Goal: Task Accomplishment & Management: Manage account settings

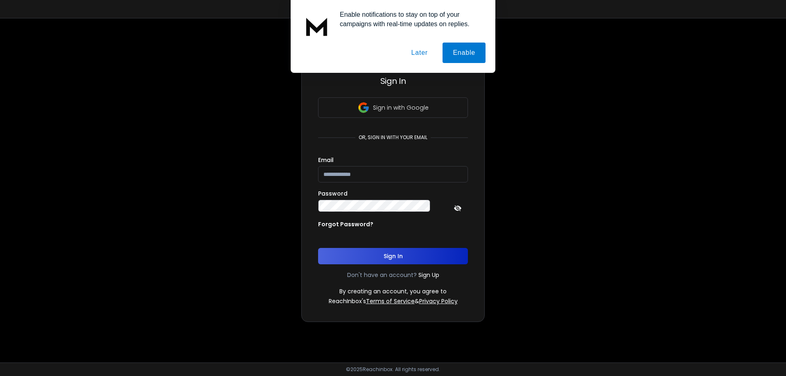
click at [372, 174] on input "email" at bounding box center [393, 174] width 150 height 16
paste input "**********"
type input "**********"
click at [404, 248] on button "Sign In" at bounding box center [393, 256] width 150 height 16
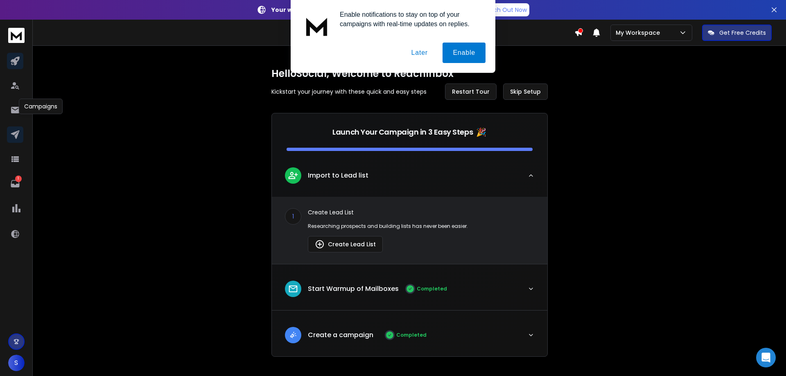
click at [16, 126] on link at bounding box center [15, 134] width 16 height 16
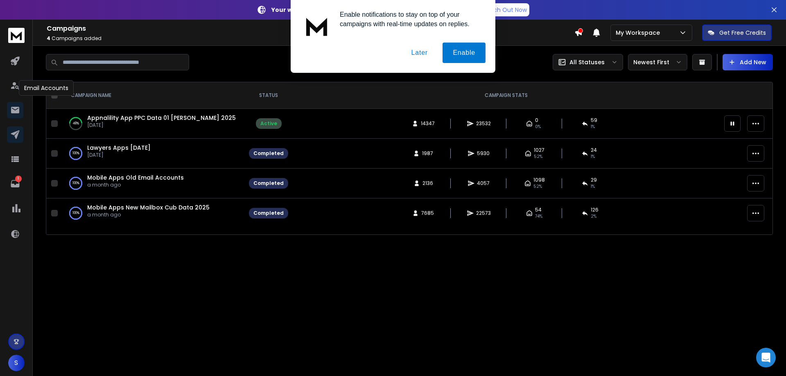
click at [7, 102] on link at bounding box center [15, 110] width 16 height 16
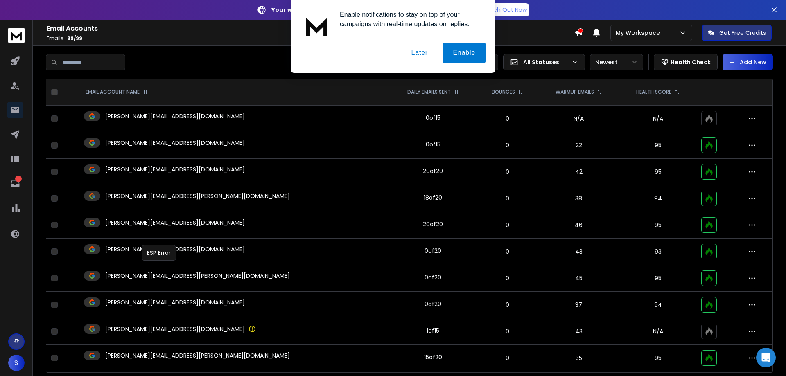
click at [249, 326] on icon at bounding box center [252, 329] width 6 height 6
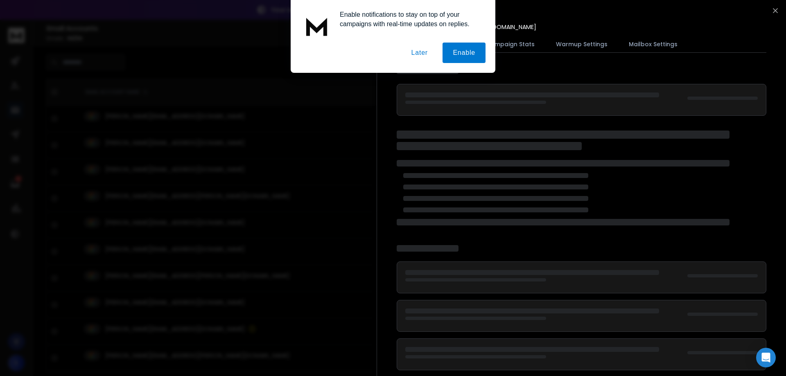
click at [423, 51] on button "Later" at bounding box center [419, 53] width 37 height 20
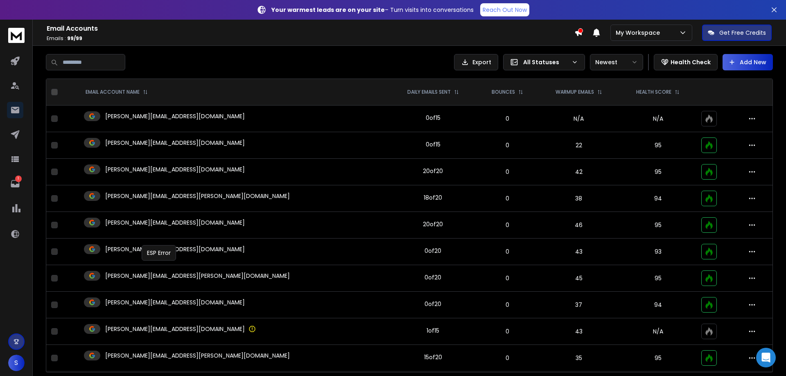
click at [248, 325] on icon at bounding box center [252, 329] width 8 height 8
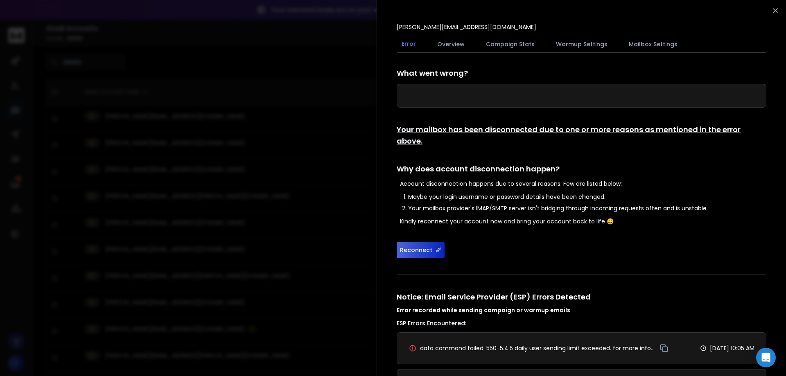
click at [417, 242] on button "Reconnect" at bounding box center [421, 250] width 48 height 16
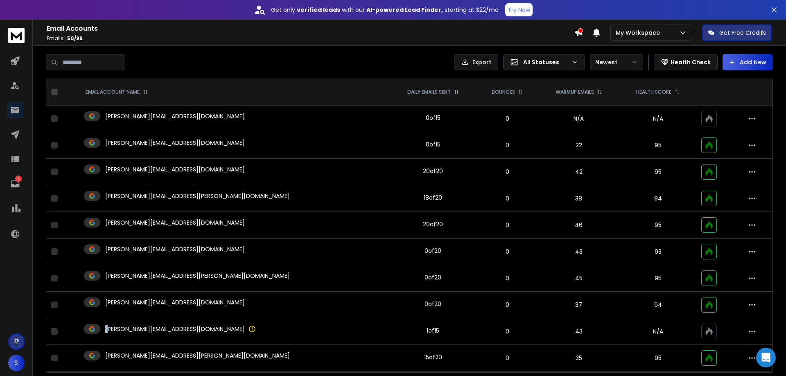
drag, startPoint x: 82, startPoint y: 262, endPoint x: 52, endPoint y: 265, distance: 30.0
click at [52, 318] on tr "s.nelson@appnalityworks.online 1 of 15 0 43 N/A" at bounding box center [409, 331] width 726 height 27
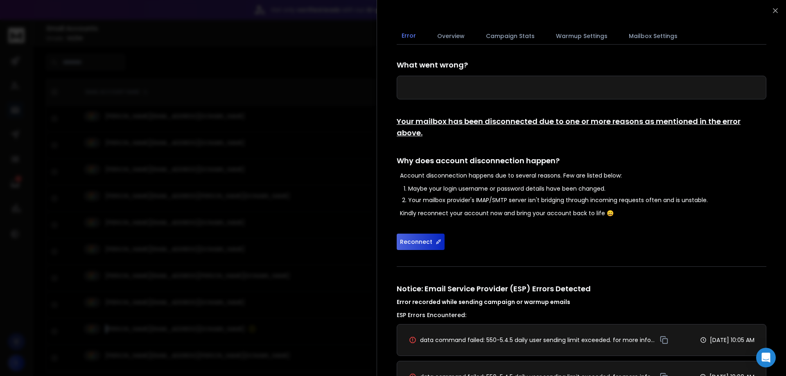
scroll to position [11, 0]
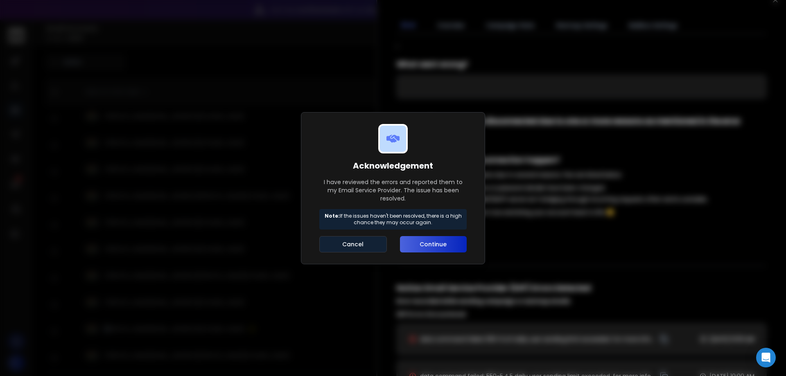
click at [372, 236] on button "Cancel" at bounding box center [353, 244] width 68 height 16
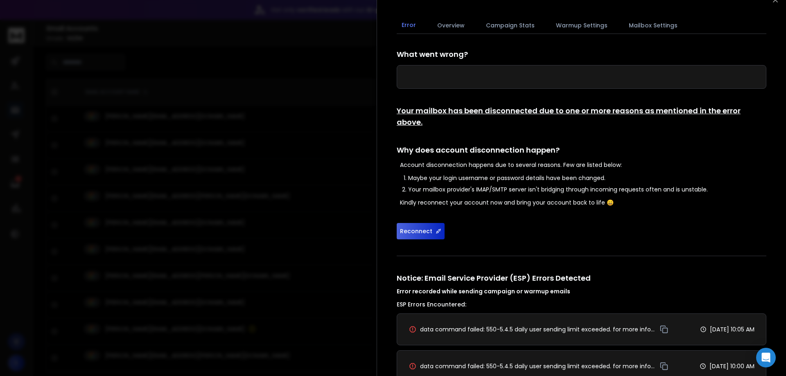
click at [302, 155] on div at bounding box center [393, 188] width 786 height 376
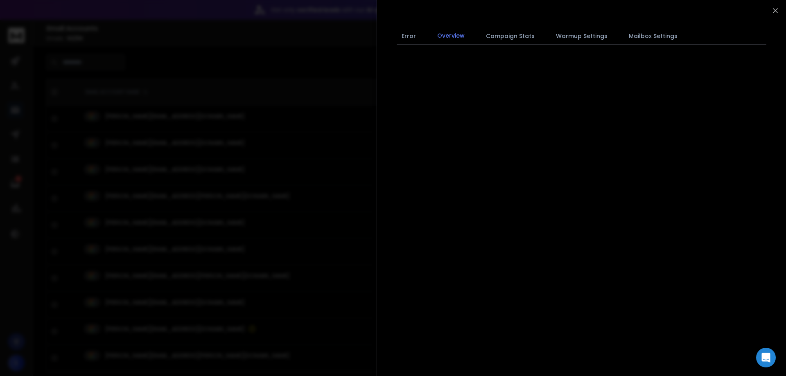
scroll to position [0, 0]
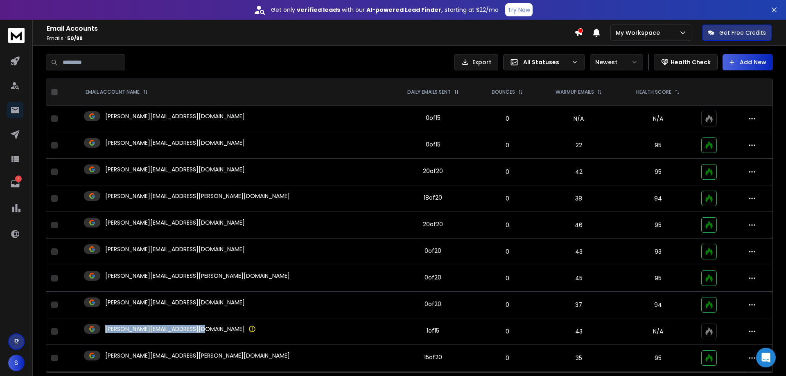
copy p "[PERSON_NAME][EMAIL_ADDRESS][DOMAIN_NAME]"
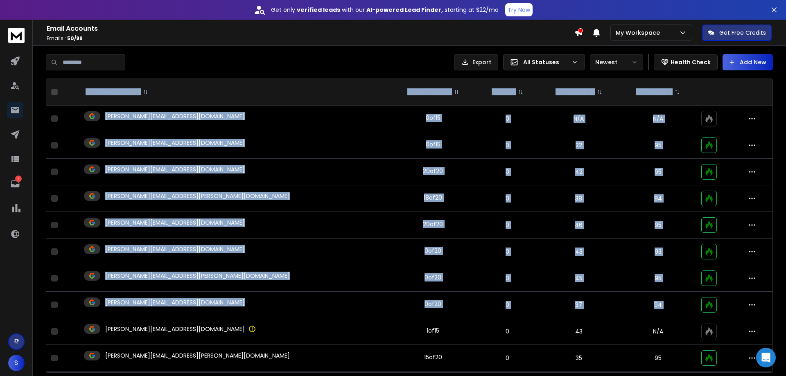
drag, startPoint x: 81, startPoint y: 262, endPoint x: 27, endPoint y: 244, distance: 57.0
click at [33, 244] on div "Export All Statuses Newest Health Check Add New EMAIL ACCOUNT NAME DAILY EMAILS…" at bounding box center [409, 213] width 753 height 335
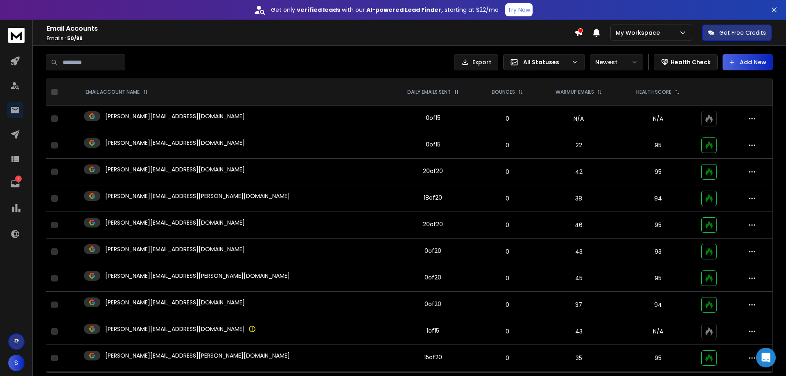
click at [10, 246] on div "1 S" at bounding box center [16, 200] width 33 height 360
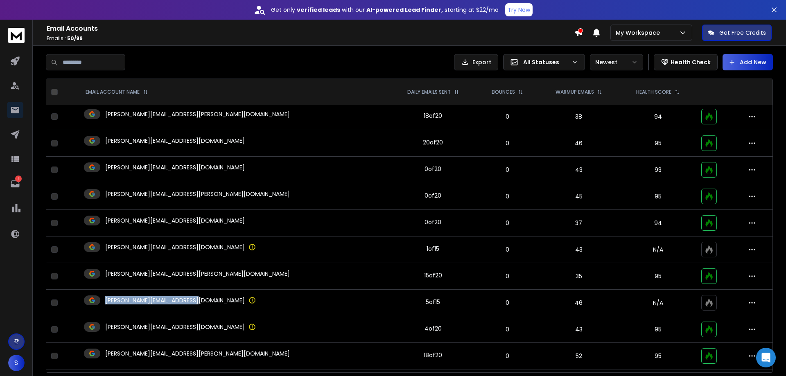
copy p "[PERSON_NAME][EMAIL_ADDRESS][DOMAIN_NAME]"
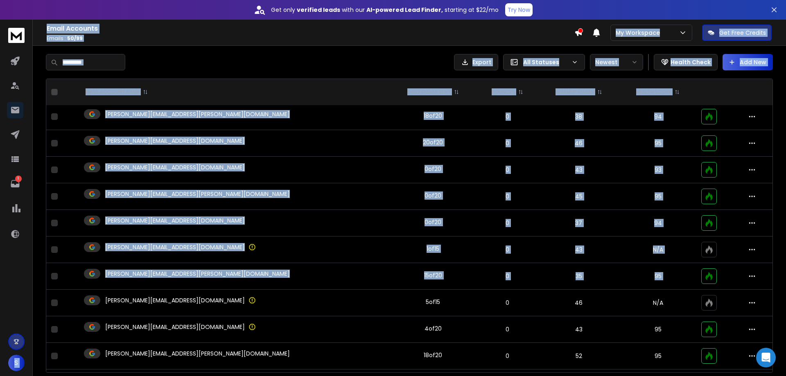
drag, startPoint x: 81, startPoint y: 224, endPoint x: 16, endPoint y: 230, distance: 64.5
click at [16, 230] on div "1 S Email Accounts Emails : 50 / 99 My Workspace Get Free Credits Export All St…" at bounding box center [393, 200] width 786 height 361
drag, startPoint x: 142, startPoint y: 224, endPoint x: 0, endPoint y: 222, distance: 142.5
click at [0, 222] on div "1 S Email Accounts Emails : 50 / 99 My Workspace Get Free Credits Export All St…" at bounding box center [393, 200] width 786 height 361
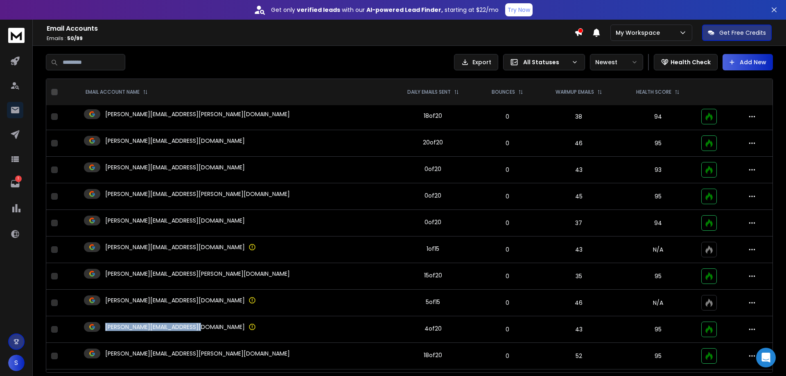
copy p "[PERSON_NAME][EMAIL_ADDRESS][DOMAIN_NAME]"
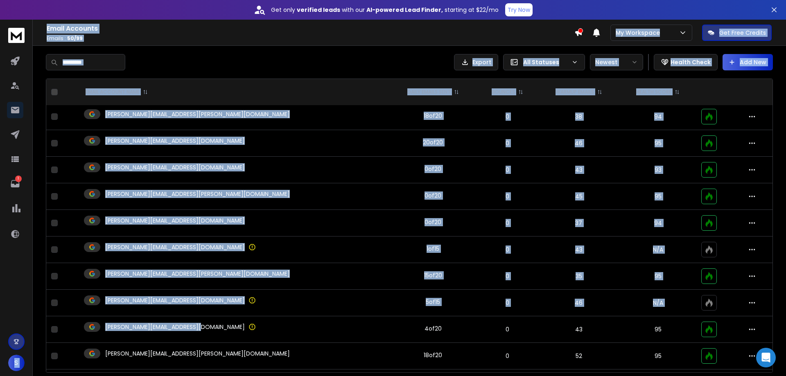
drag, startPoint x: 147, startPoint y: 246, endPoint x: 15, endPoint y: 237, distance: 131.7
click at [15, 237] on div "1 S Email Accounts Emails : 50 / 99 My Workspace Get Free Credits Export All St…" at bounding box center [393, 200] width 786 height 361
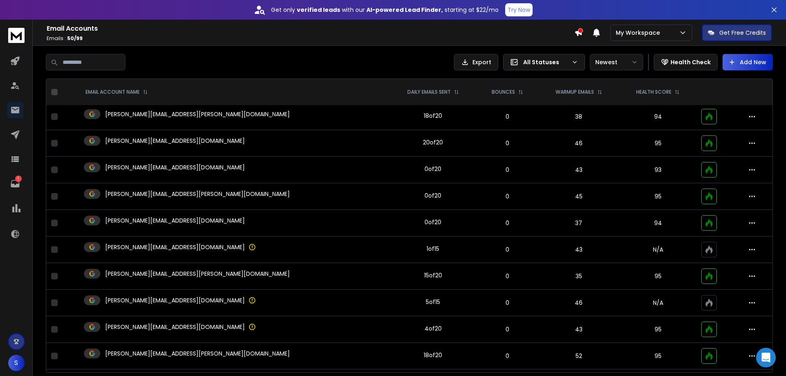
click at [14, 236] on div "1 S" at bounding box center [16, 200] width 33 height 360
click at [9, 241] on div "1 S" at bounding box center [16, 200] width 33 height 360
copy td "[PERSON_NAME][EMAIL_ADDRESS][DOMAIN_NAME]"
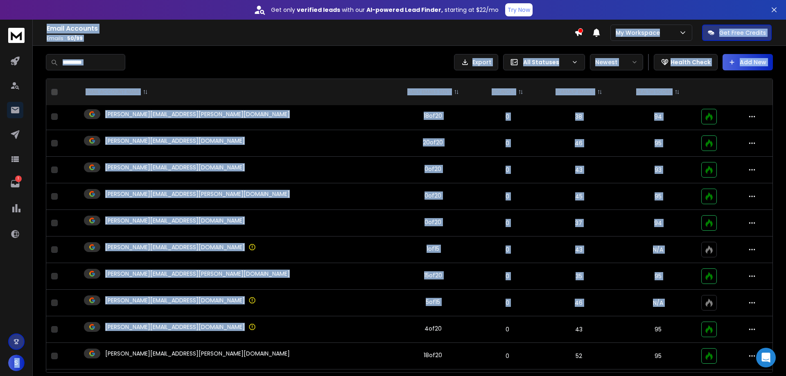
drag, startPoint x: 147, startPoint y: 247, endPoint x: 14, endPoint y: 245, distance: 133.1
click at [14, 245] on div "1 S Email Accounts Emails : 50 / 99 My Workspace Get Free Credits Export All St…" at bounding box center [393, 200] width 786 height 361
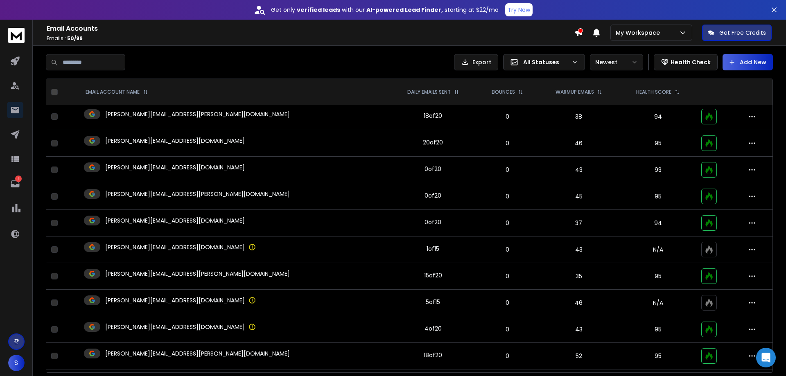
click at [14, 245] on div "1 S" at bounding box center [16, 200] width 33 height 360
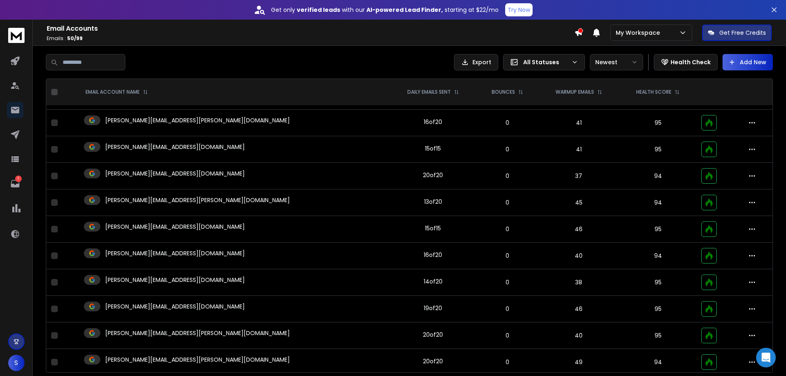
scroll to position [573, 0]
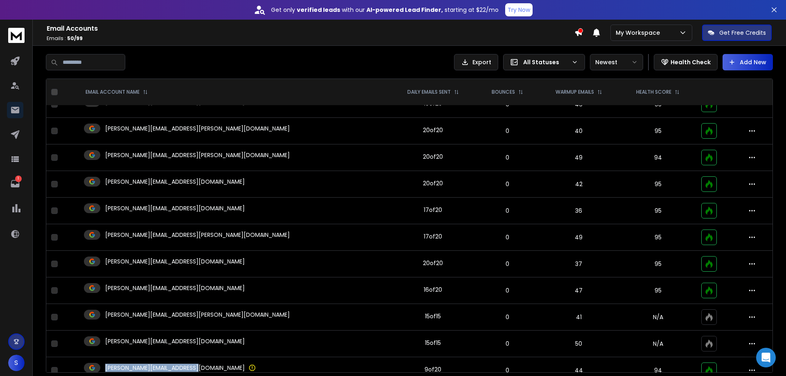
copy p "[PERSON_NAME][EMAIL_ADDRESS][DOMAIN_NAME]"
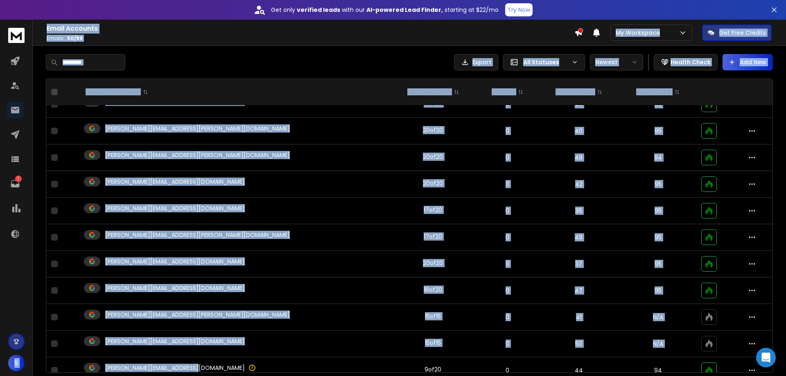
drag, startPoint x: 145, startPoint y: 187, endPoint x: 14, endPoint y: 191, distance: 131.9
click at [14, 191] on div "1 S Email Accounts Emails : 50 / 99 My Workspace Get Free Credits Export All St…" at bounding box center [393, 200] width 786 height 361
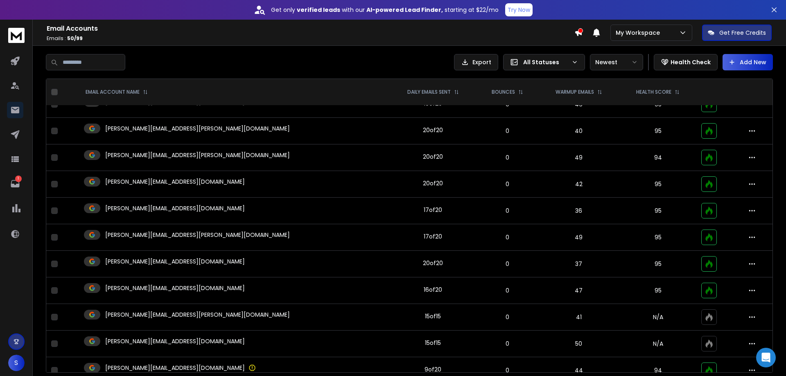
click at [15, 195] on div "1 S" at bounding box center [16, 200] width 33 height 360
copy p "[PERSON_NAME][EMAIL_ADDRESS][PERSON_NAME][DOMAIN_NAME]"
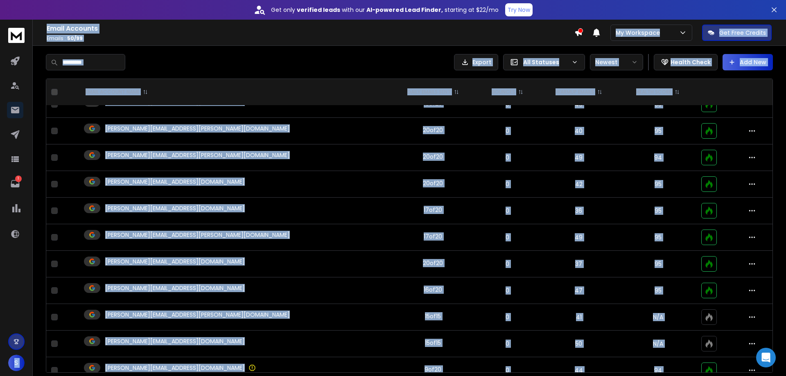
drag, startPoint x: 156, startPoint y: 210, endPoint x: 14, endPoint y: 214, distance: 142.5
click at [14, 214] on div "1 S Email Accounts Emails : 50 / 99 My Workspace Get Free Credits Export All St…" at bounding box center [393, 200] width 786 height 361
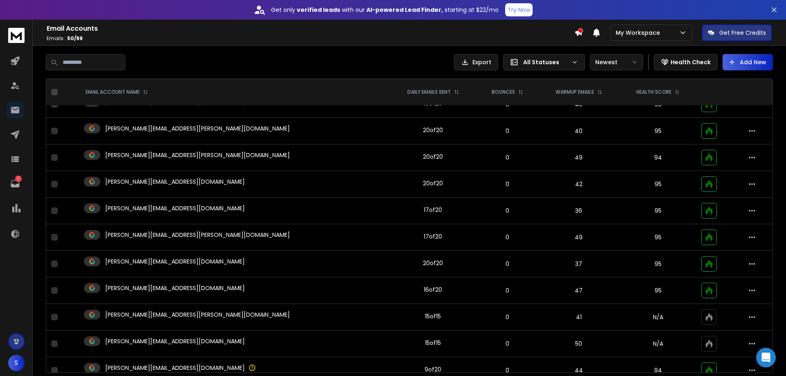
click at [14, 214] on div "1 S" at bounding box center [16, 200] width 33 height 360
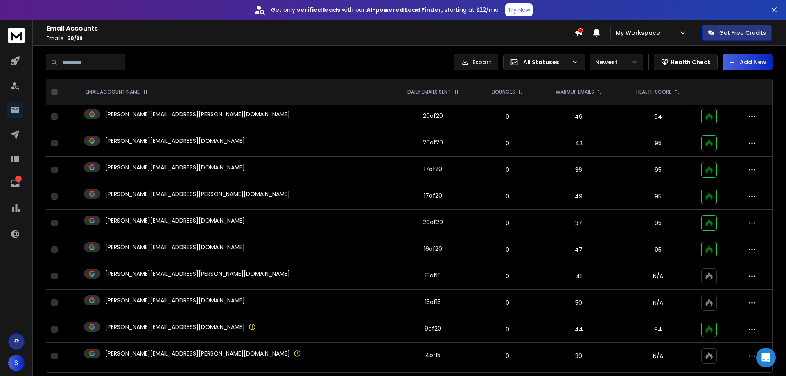
copy td "[PERSON_NAME][EMAIL_ADDRESS][DOMAIN_NAME]"
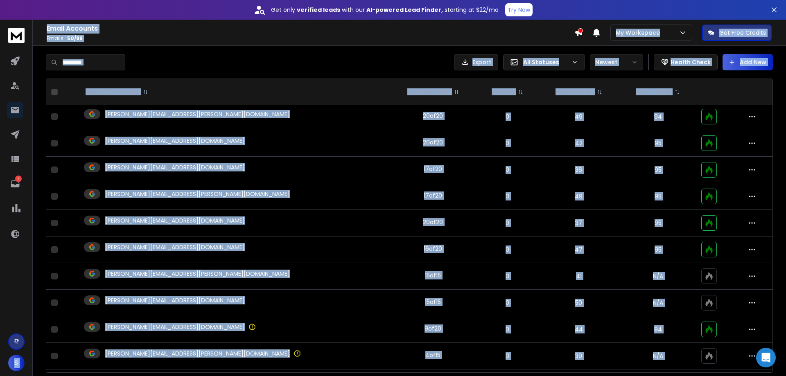
drag, startPoint x: 151, startPoint y: 254, endPoint x: 19, endPoint y: 257, distance: 131.5
click at [19, 257] on div "1 S Email Accounts Emails : 50 / 99 My Workspace Get Free Credits Export All St…" at bounding box center [393, 200] width 786 height 361
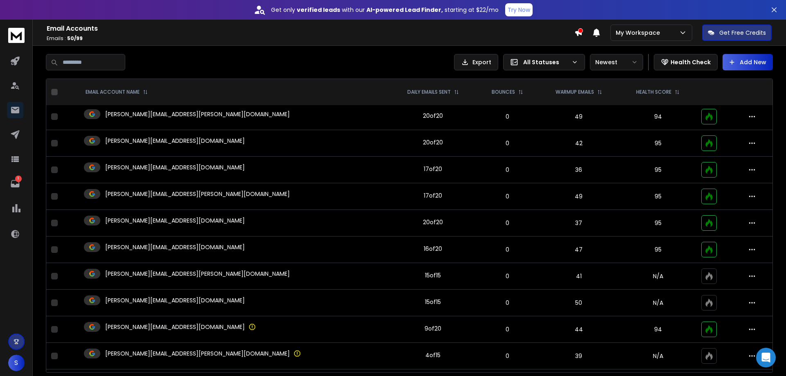
click at [19, 257] on div "1 S" at bounding box center [16, 200] width 33 height 360
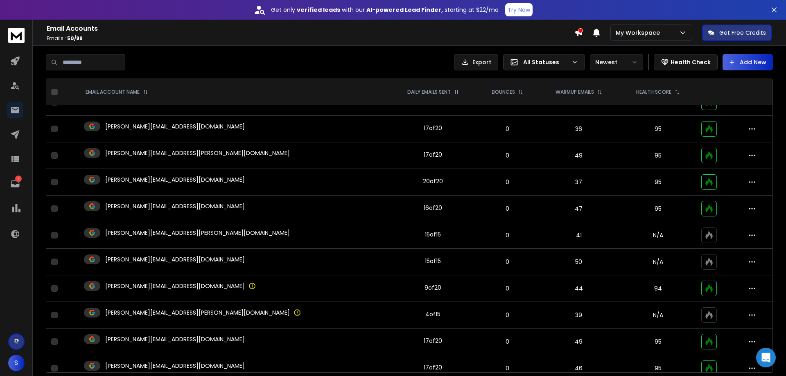
scroll to position [696, 0]
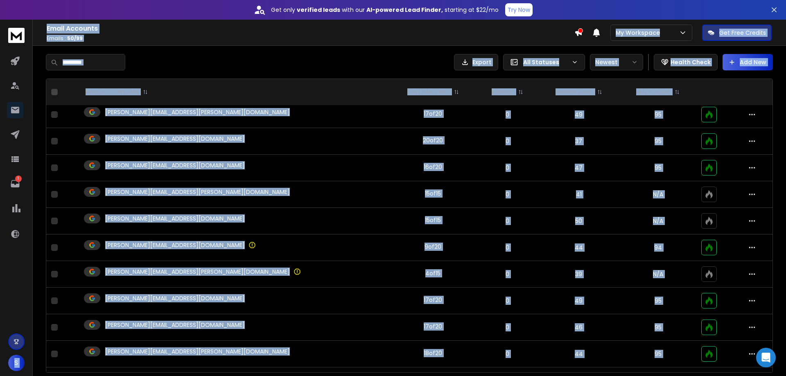
drag, startPoint x: 151, startPoint y: 174, endPoint x: 23, endPoint y: 183, distance: 128.0
click at [23, 183] on div "1 S Email Accounts Emails : 50 / 99 My Workspace Get Free Credits Export All St…" at bounding box center [393, 200] width 786 height 361
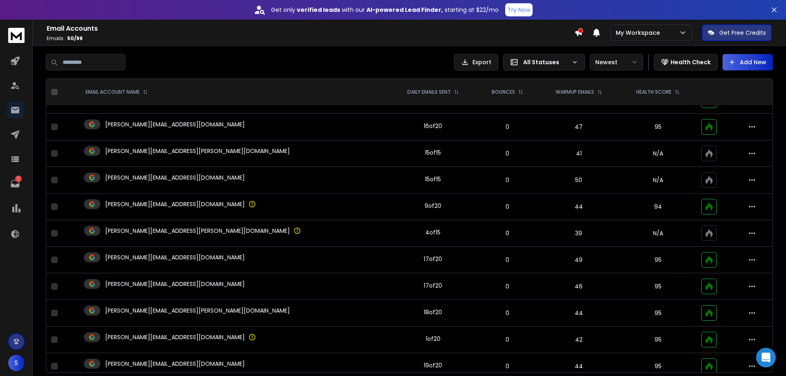
copy p "[PERSON_NAME][EMAIL_ADDRESS][DOMAIN_NAME]"
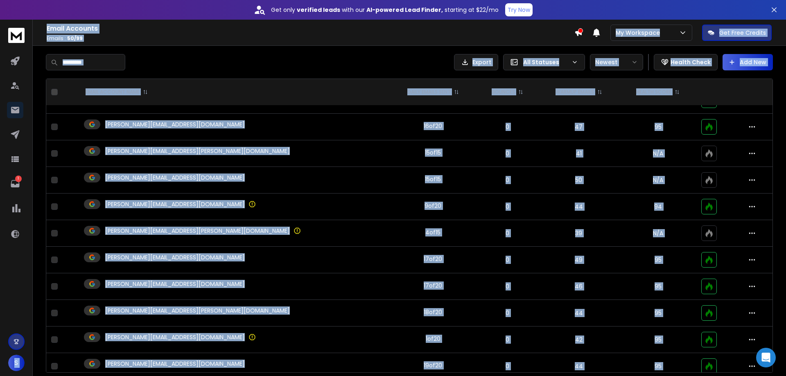
drag, startPoint x: 151, startPoint y: 219, endPoint x: 13, endPoint y: 225, distance: 138.5
click at [13, 225] on div "1 S Email Accounts Emails : 50 / 99 My Workspace Get Free Credits Export All St…" at bounding box center [393, 200] width 786 height 361
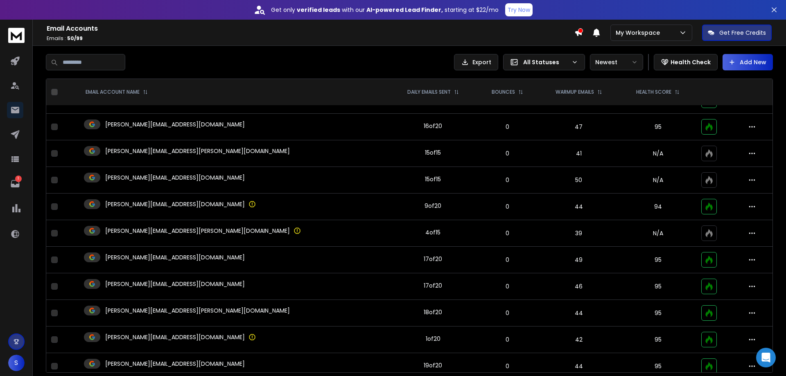
scroll to position [819, 0]
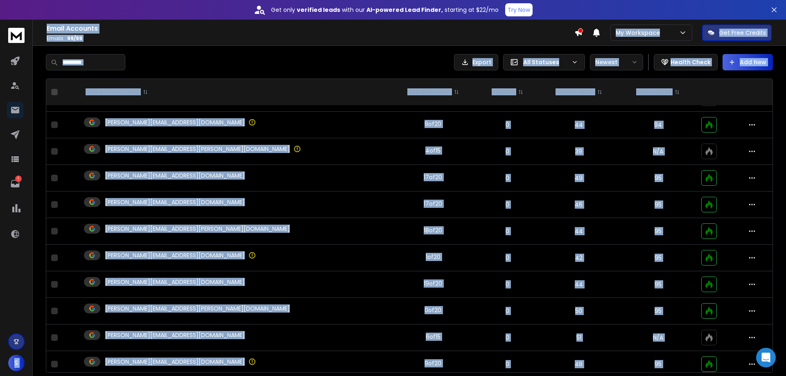
drag, startPoint x: 155, startPoint y: 181, endPoint x: 17, endPoint y: 206, distance: 140.2
click at [17, 206] on div "1 S Email Accounts Emails : 99 / 99 My Workspace Get Free Credits Export All St…" at bounding box center [393, 200] width 786 height 361
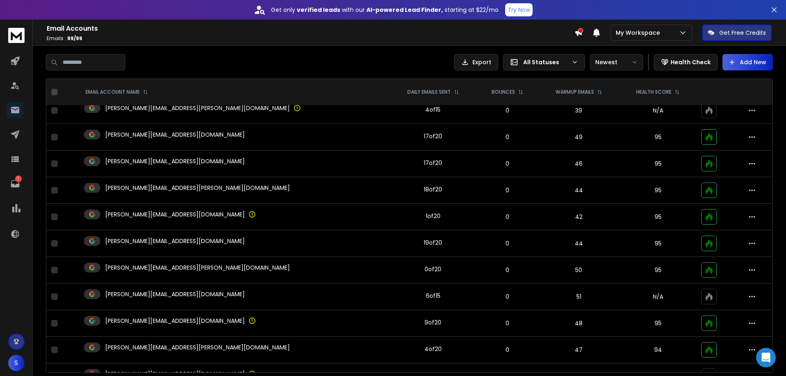
copy p "[PERSON_NAME][EMAIL_ADDRESS][DOMAIN_NAME]"
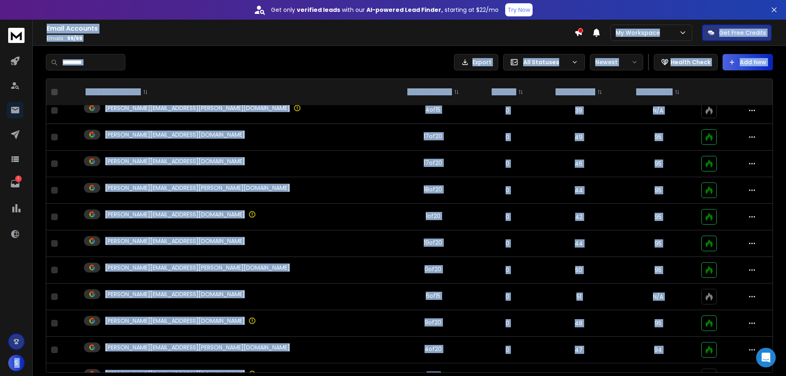
drag, startPoint x: 155, startPoint y: 204, endPoint x: 21, endPoint y: 211, distance: 134.0
click at [22, 210] on div "1 S Email Accounts Emails : 99 / 99 My Workspace Get Free Credits Export All St…" at bounding box center [393, 200] width 786 height 361
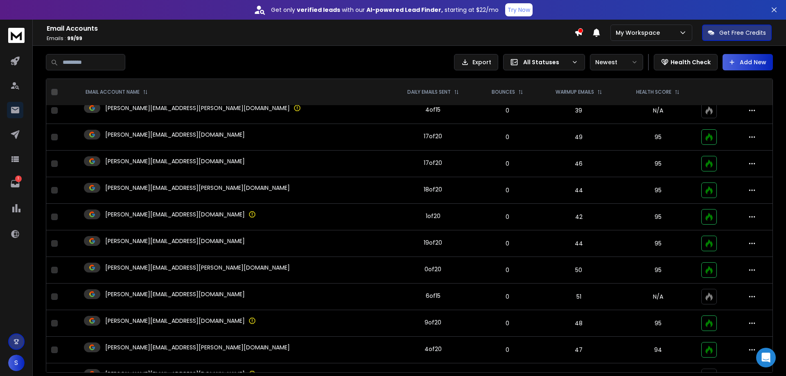
click at [20, 211] on div "1 S" at bounding box center [16, 200] width 33 height 360
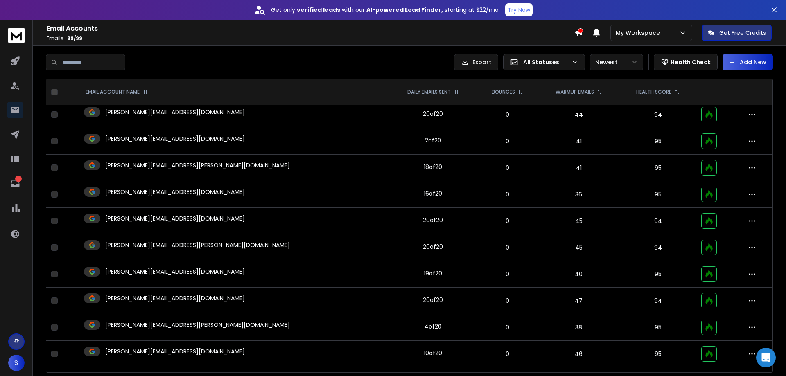
scroll to position [1105, 0]
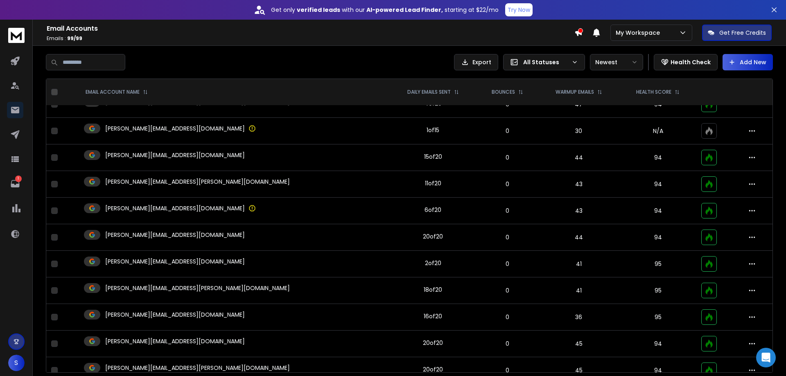
copy p "shirley.nelson@apnalitygamesdev.online"
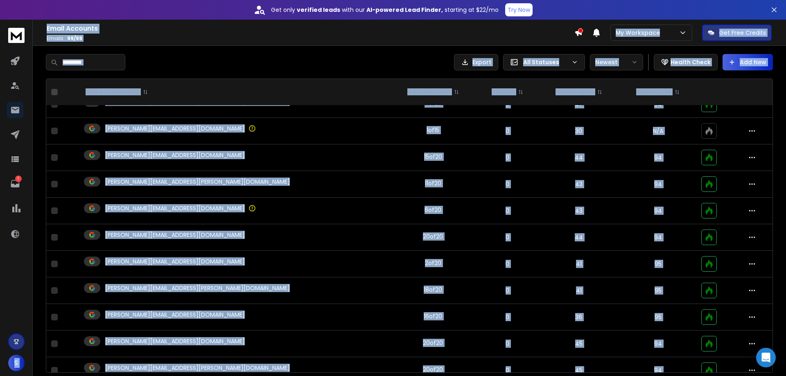
drag, startPoint x: 169, startPoint y: 198, endPoint x: 18, endPoint y: 215, distance: 151.5
click at [18, 215] on div "1 S Email Accounts Emails : 99 / 99 My Workspace Get Free Credits Export All St…" at bounding box center [393, 200] width 786 height 361
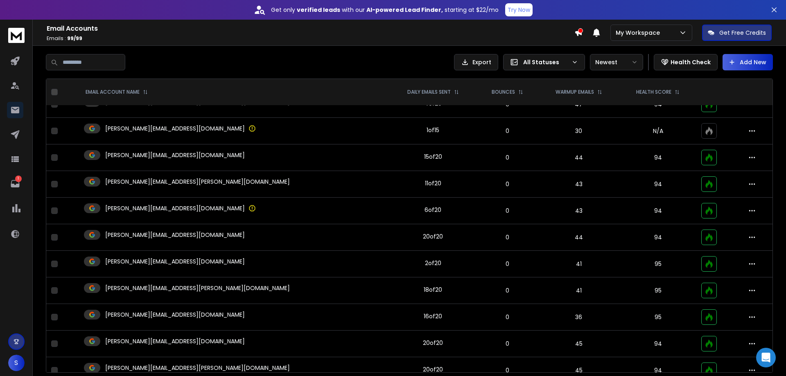
click at [18, 215] on div "1 S" at bounding box center [16, 200] width 33 height 360
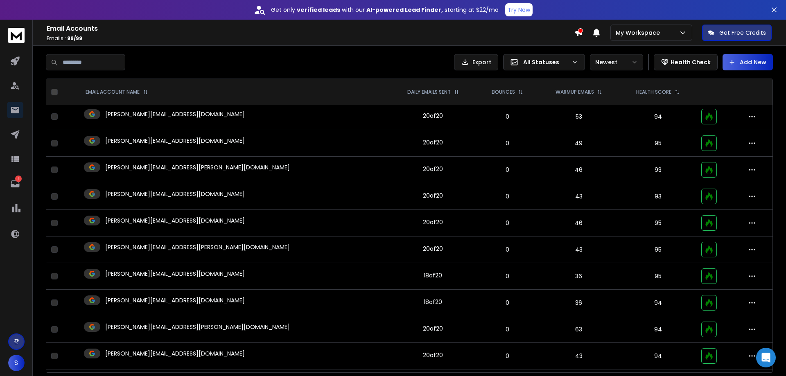
scroll to position [1801, 0]
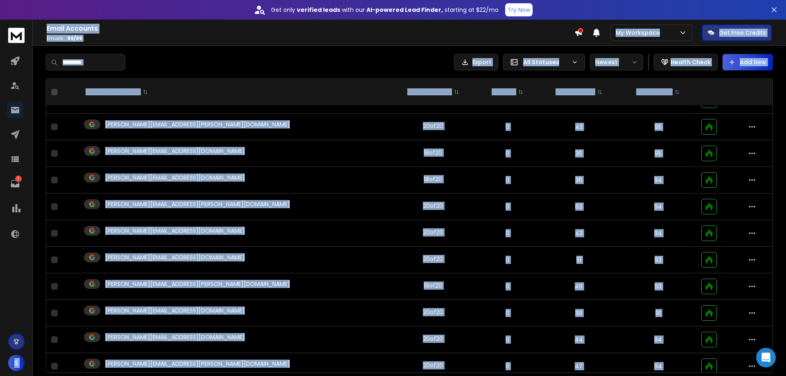
drag, startPoint x: 155, startPoint y: 131, endPoint x: 7, endPoint y: 204, distance: 164.6
click at [7, 204] on div "1 S Email Accounts Emails : 99 / 99 My Workspace Get Free Credits Export All St…" at bounding box center [393, 200] width 786 height 361
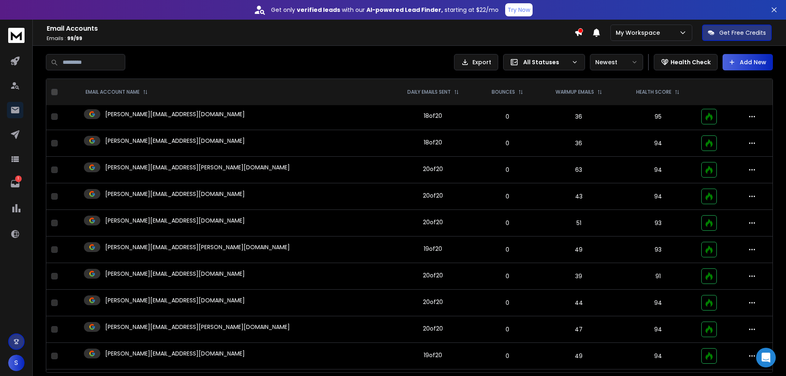
scroll to position [1879, 0]
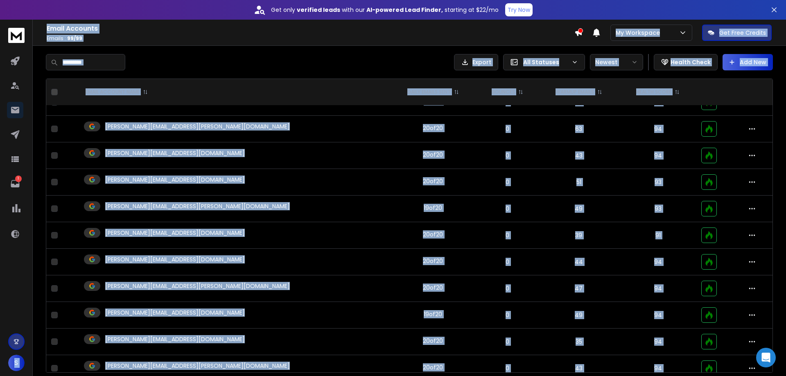
drag, startPoint x: 144, startPoint y: 162, endPoint x: 2, endPoint y: 207, distance: 149.1
click at [2, 207] on div "1 S Email Accounts Emails : 99 / 99 My Workspace Get Free Credits Export All St…" at bounding box center [393, 200] width 786 height 361
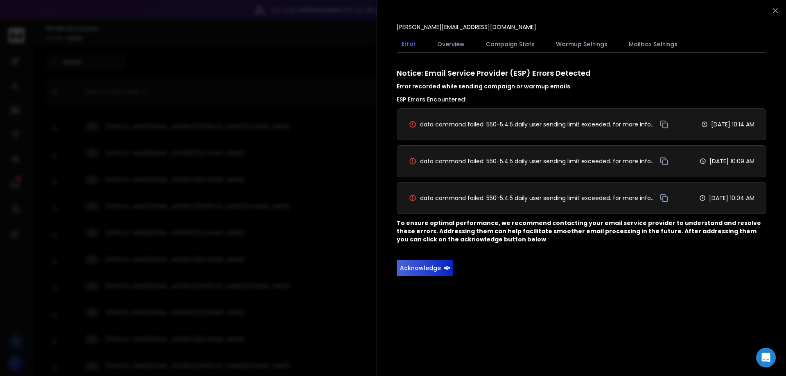
click at [420, 260] on button "Acknowledge" at bounding box center [425, 268] width 56 height 16
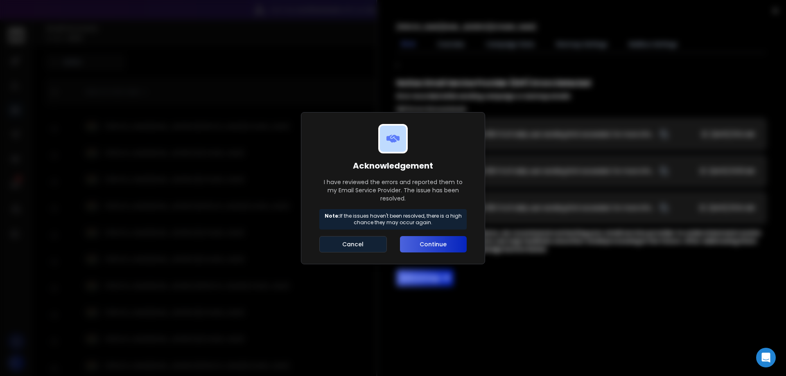
click at [373, 236] on button "Cancel" at bounding box center [353, 244] width 68 height 16
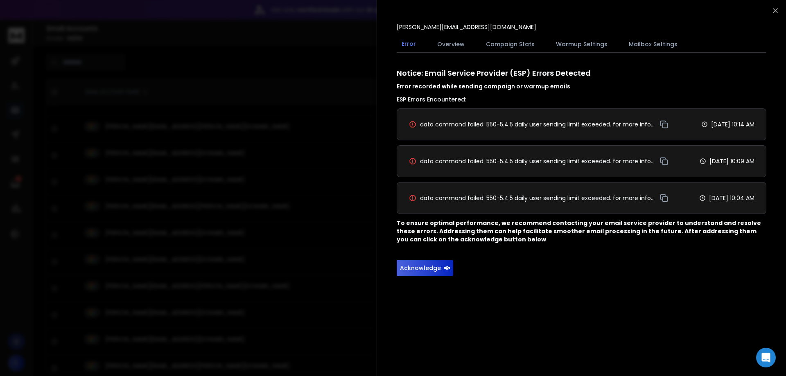
click at [516, 233] on div "Multi Select Table Sheet s.nelson@appnalitytech.online Error Overview Campaign …" at bounding box center [581, 188] width 409 height 376
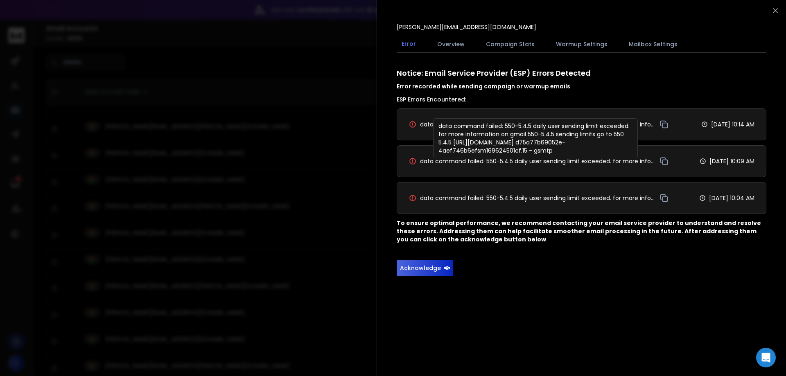
click at [718, 120] on p "Aug 13, 2025, 10:14 AM" at bounding box center [732, 124] width 43 height 8
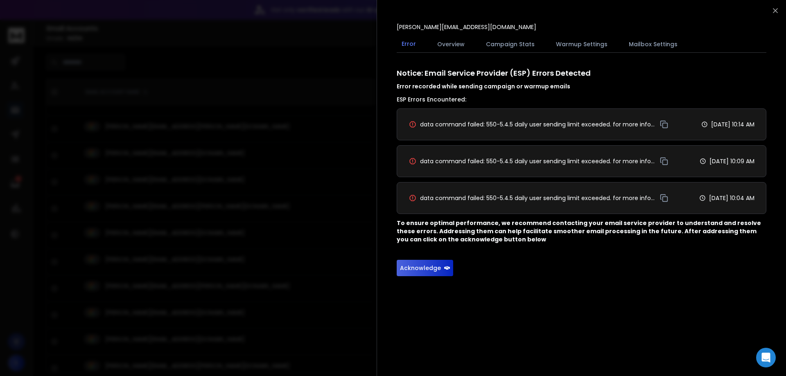
click at [436, 35] on button "Overview" at bounding box center [450, 44] width 37 height 18
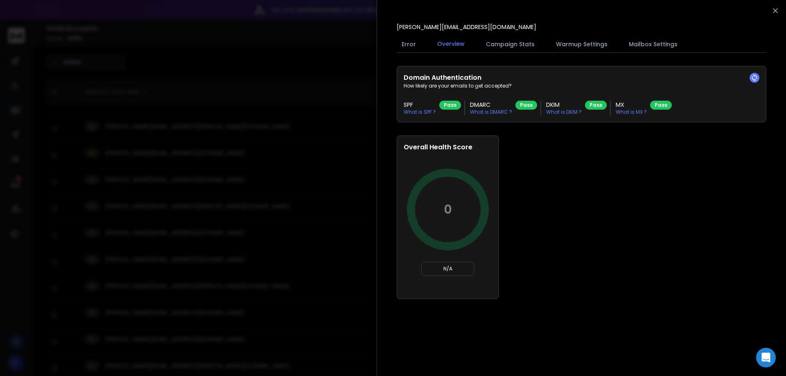
click at [401, 35] on button "Error" at bounding box center [409, 44] width 24 height 18
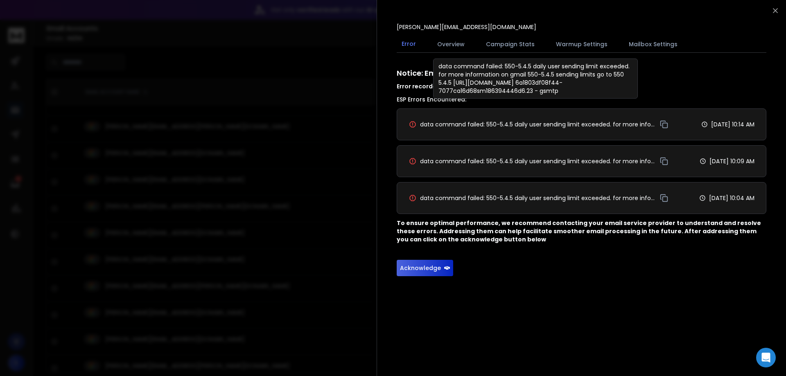
click at [417, 260] on button "Acknowledge" at bounding box center [425, 268] width 56 height 16
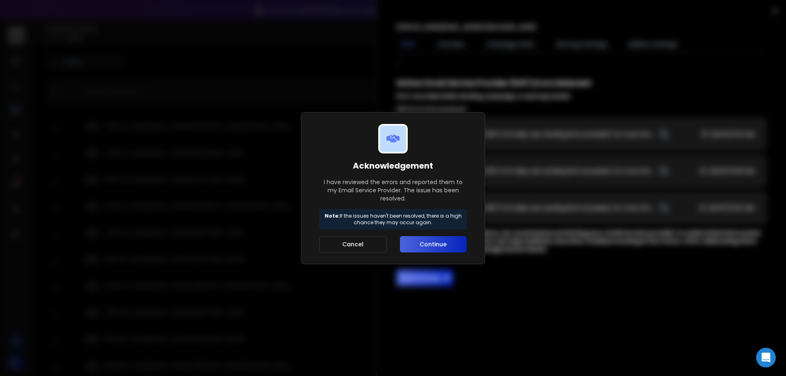
click at [442, 236] on button "Continue" at bounding box center [433, 244] width 67 height 16
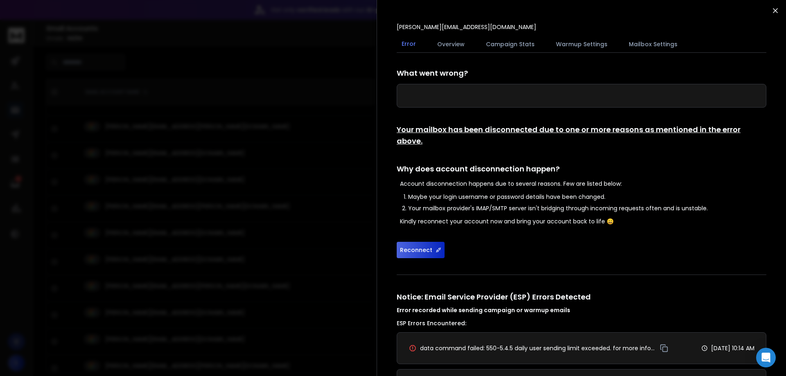
click at [777, 7] on icon "button" at bounding box center [775, 11] width 8 height 8
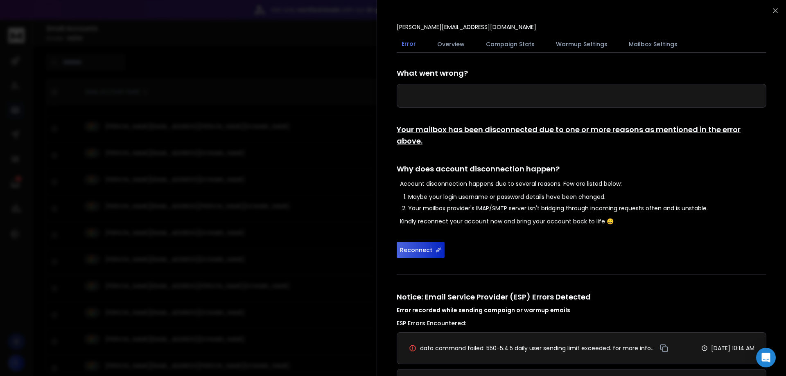
click at [402, 242] on button "Reconnect" at bounding box center [421, 250] width 48 height 16
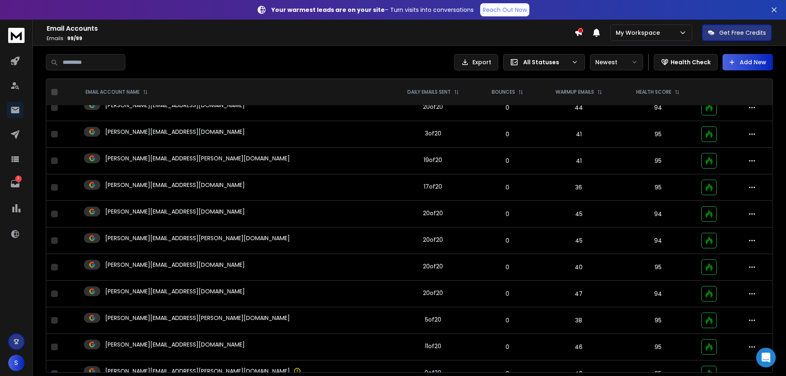
scroll to position [1879, 0]
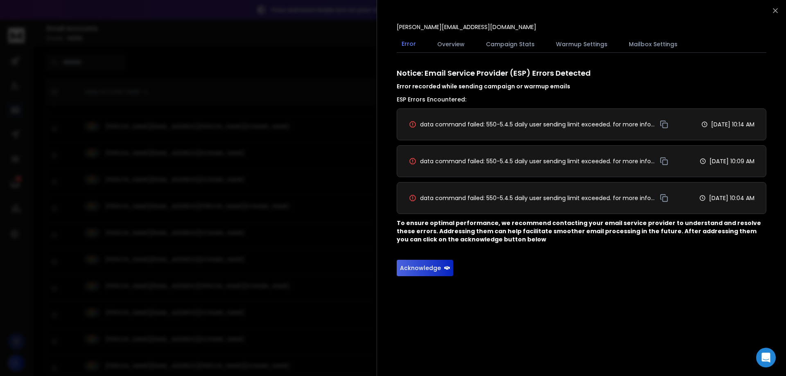
click at [416, 260] on button "Acknowledge" at bounding box center [425, 268] width 56 height 16
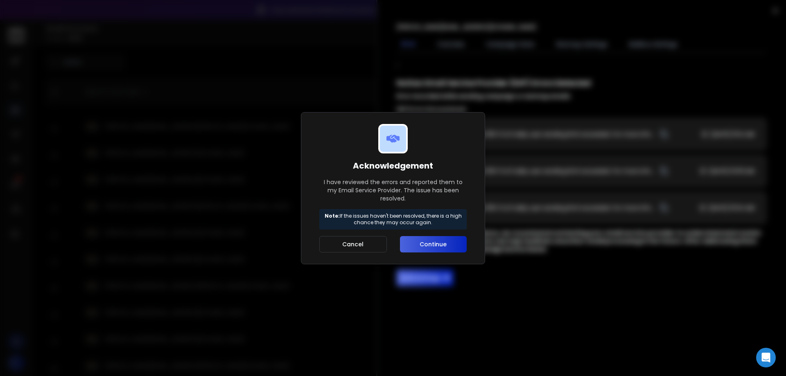
click at [445, 236] on button "Continue" at bounding box center [433, 244] width 67 height 16
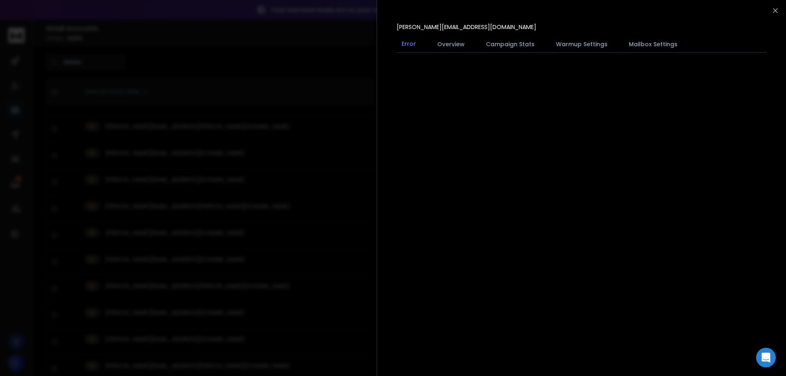
click at [432, 35] on button "Overview" at bounding box center [450, 44] width 37 height 18
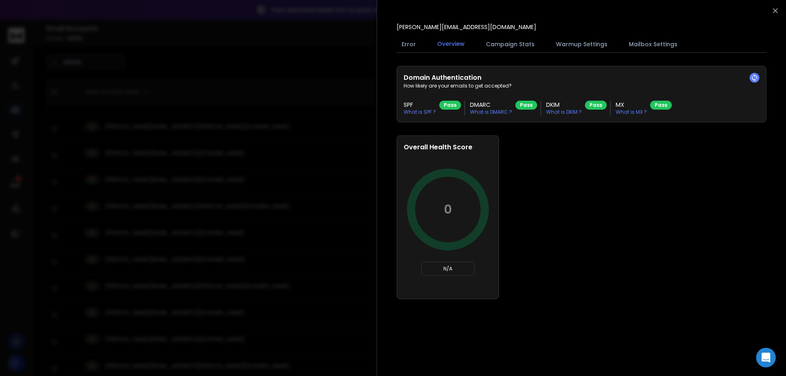
click at [401, 35] on button "Error" at bounding box center [409, 44] width 24 height 18
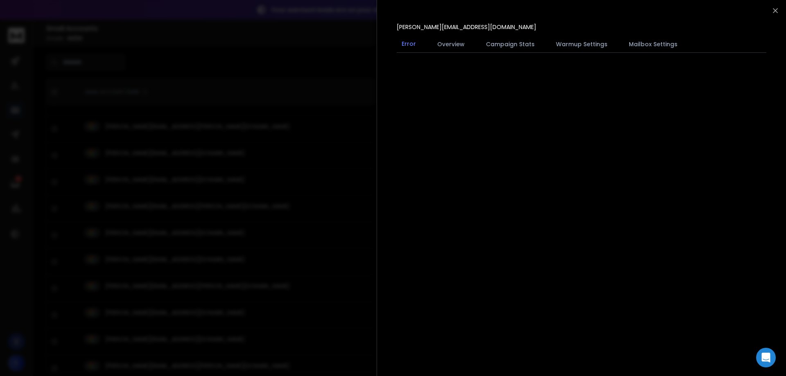
click at [432, 35] on button "Overview" at bounding box center [450, 44] width 37 height 18
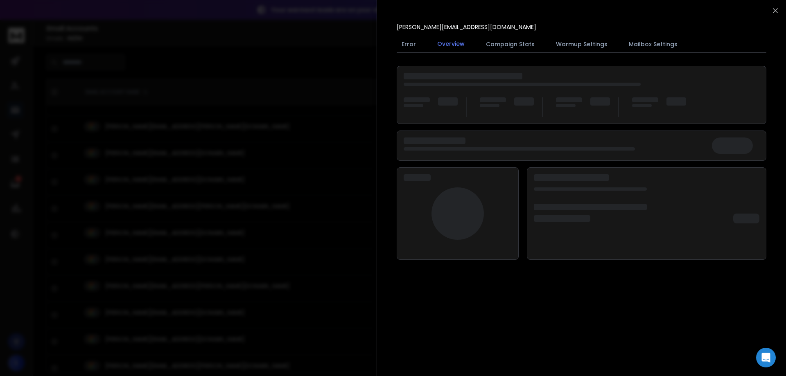
click at [481, 35] on button "Campaign Stats" at bounding box center [510, 44] width 59 height 18
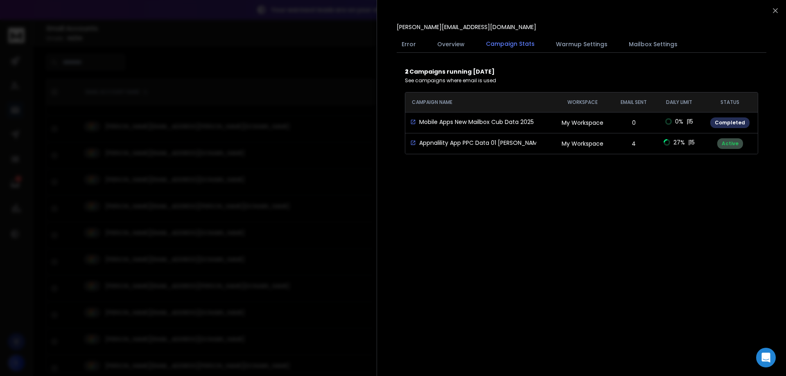
click at [551, 35] on button "Warmup Settings" at bounding box center [581, 44] width 61 height 18
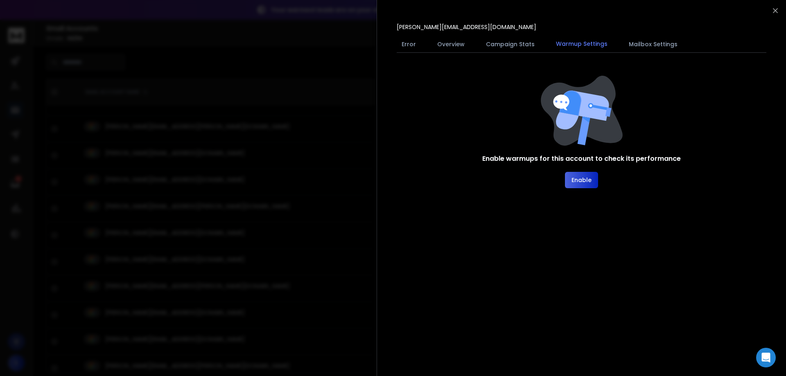
click at [484, 35] on button "Campaign Stats" at bounding box center [510, 44] width 59 height 18
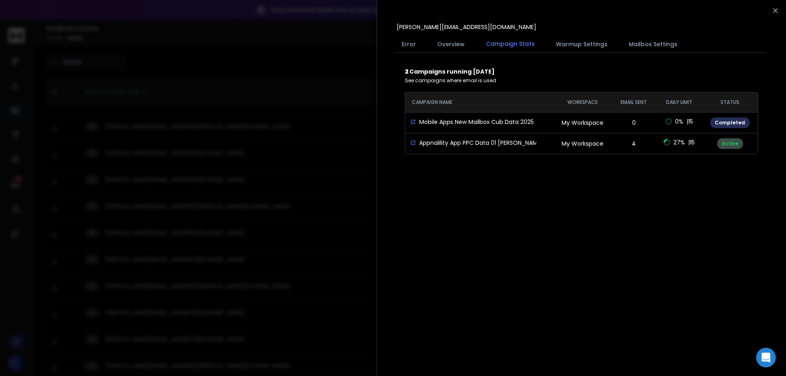
click at [415, 27] on div "s.nelson@appnalityapps.online Error Overview Campaign Stats Warmup Settings Mai…" at bounding box center [581, 93] width 389 height 166
click at [432, 35] on button "Overview" at bounding box center [450, 44] width 37 height 18
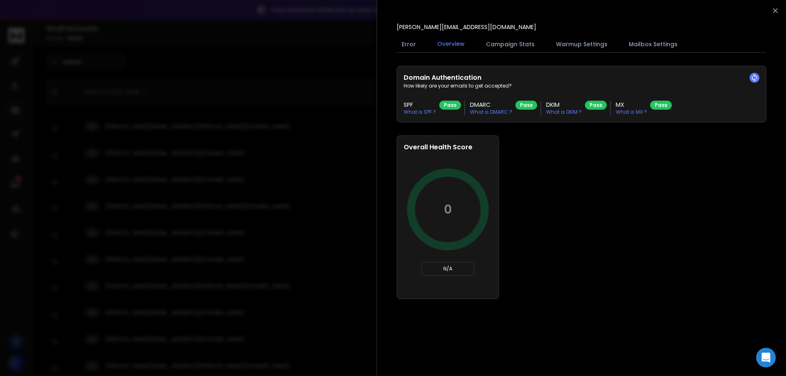
click at [399, 35] on button "Error" at bounding box center [409, 44] width 24 height 18
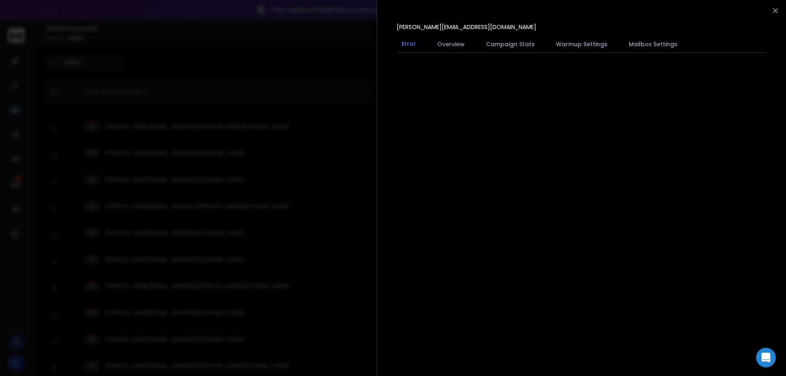
click at [306, 36] on div at bounding box center [393, 188] width 786 height 376
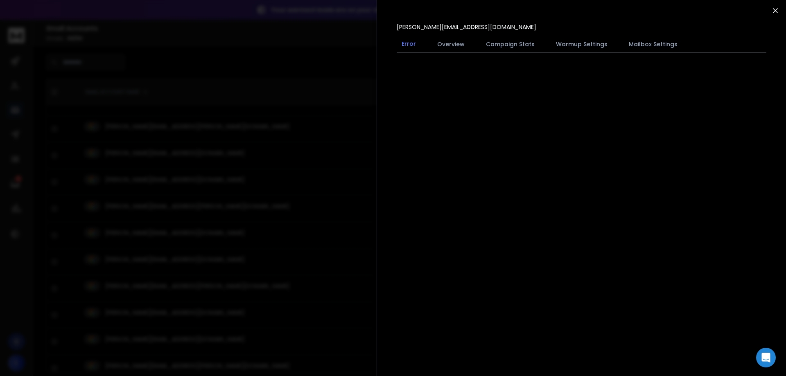
click at [774, 7] on icon "button" at bounding box center [775, 11] width 8 height 8
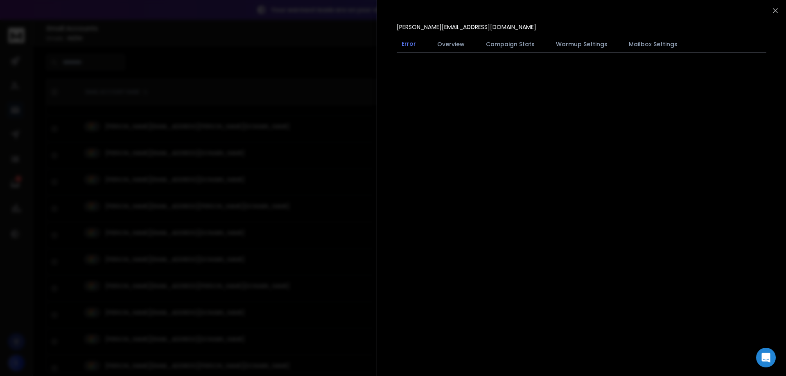
click at [184, 226] on div at bounding box center [393, 188] width 786 height 376
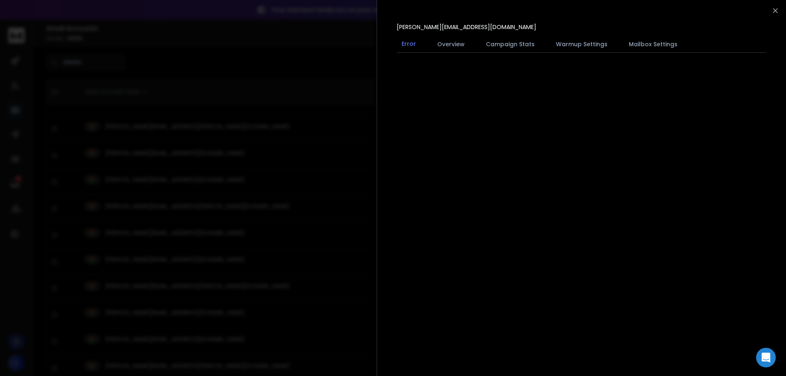
click at [129, 198] on div at bounding box center [393, 188] width 786 height 376
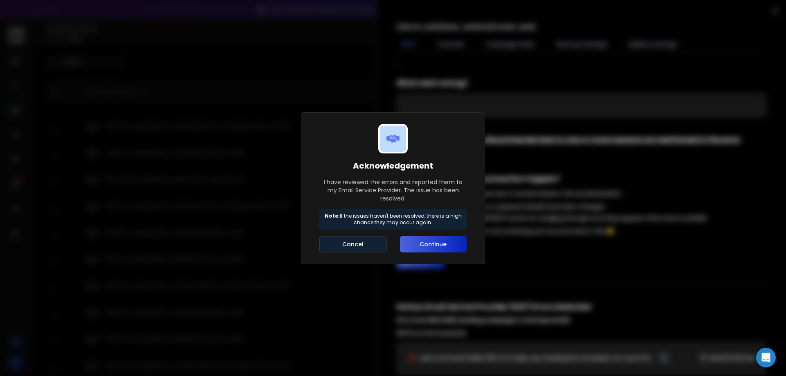
click at [344, 236] on button "Cancel" at bounding box center [353, 244] width 68 height 16
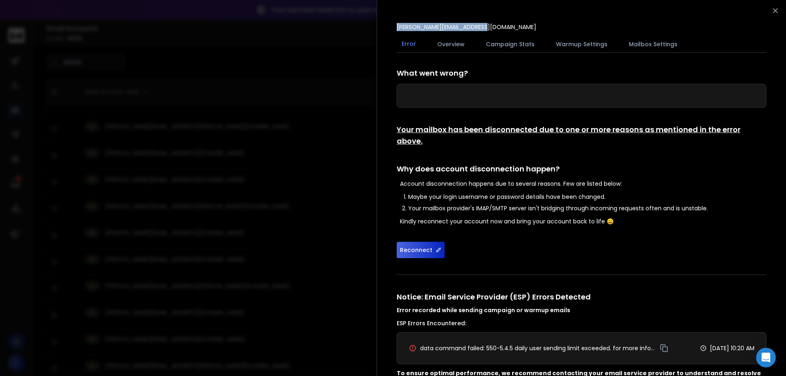
drag, startPoint x: 389, startPoint y: 20, endPoint x: 452, endPoint y: 16, distance: 63.6
click at [452, 16] on div "shirley@theappnality.online Error Overview Campaign Stats Warmup Settings Mailb…" at bounding box center [581, 225] width 389 height 430
copy p "shirley@theappnality.online"
drag, startPoint x: 413, startPoint y: 185, endPoint x: 410, endPoint y: 190, distance: 5.2
click at [413, 242] on button "Reconnect" at bounding box center [421, 250] width 48 height 16
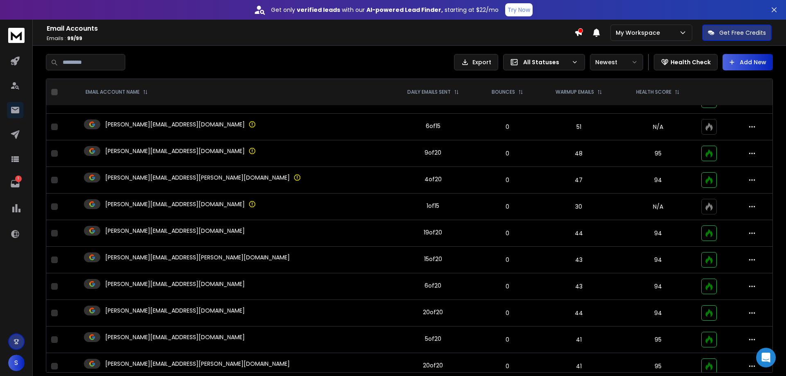
scroll to position [1879, 0]
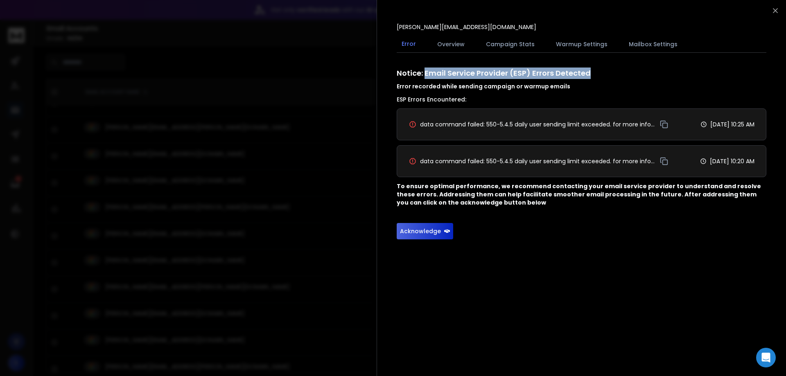
drag, startPoint x: 412, startPoint y: 54, endPoint x: 541, endPoint y: 55, distance: 128.6
click at [542, 68] on h1 "Notice: Email Service Provider (ESP) Errors Detected Error recorded while sendi…" at bounding box center [582, 79] width 370 height 23
copy h1 "Email Service Provider (ESP) Errors Detected"
click at [262, 147] on div at bounding box center [393, 188] width 786 height 376
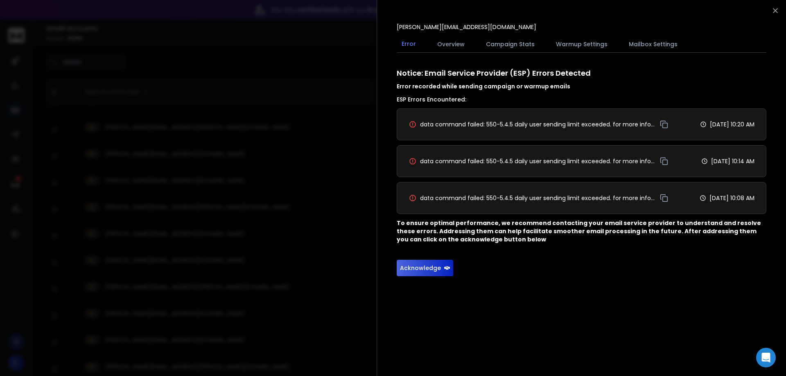
click at [419, 260] on button "Acknowledge" at bounding box center [425, 268] width 56 height 16
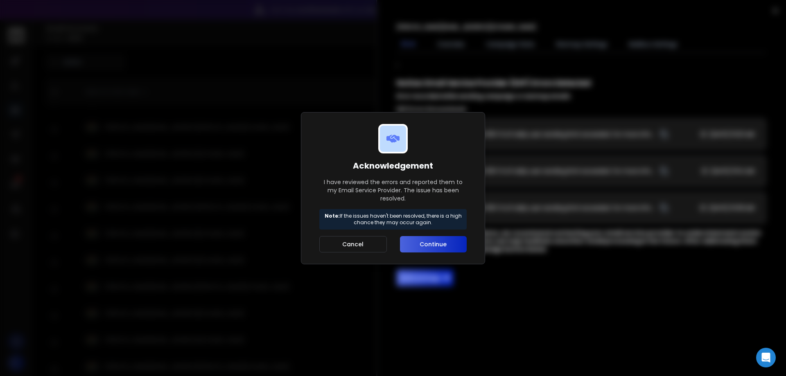
click at [438, 236] on button "Continue" at bounding box center [433, 244] width 67 height 16
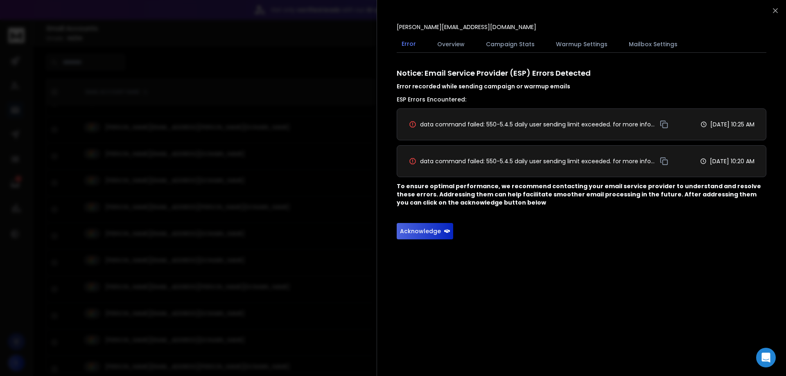
click at [423, 223] on button "Acknowledge" at bounding box center [425, 231] width 56 height 16
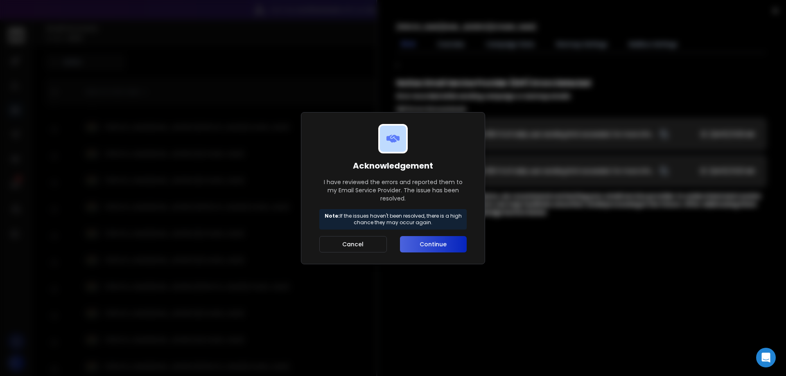
click at [437, 236] on button "Continue" at bounding box center [433, 244] width 67 height 16
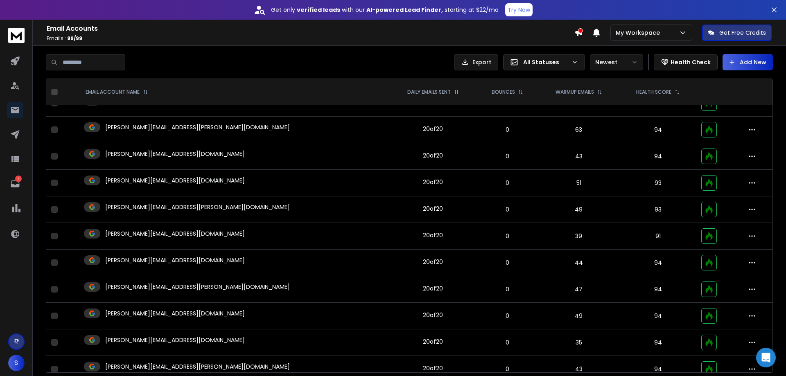
click at [737, 253] on div "Mailbox Settings" at bounding box center [748, 257] width 65 height 13
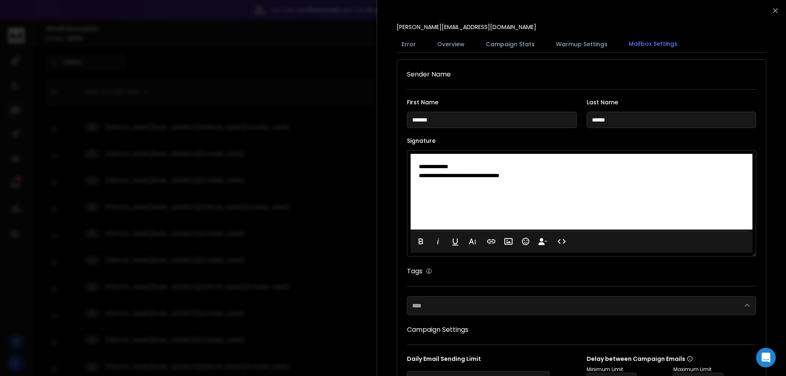
click at [397, 35] on button "Error" at bounding box center [409, 44] width 24 height 18
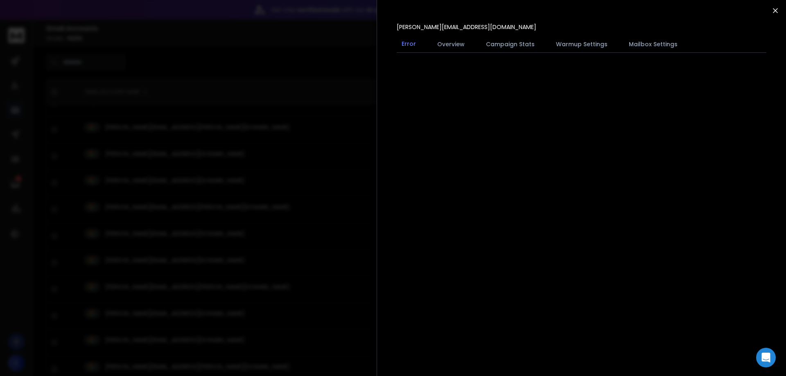
click at [777, 9] on icon "button" at bounding box center [775, 11] width 4 height 4
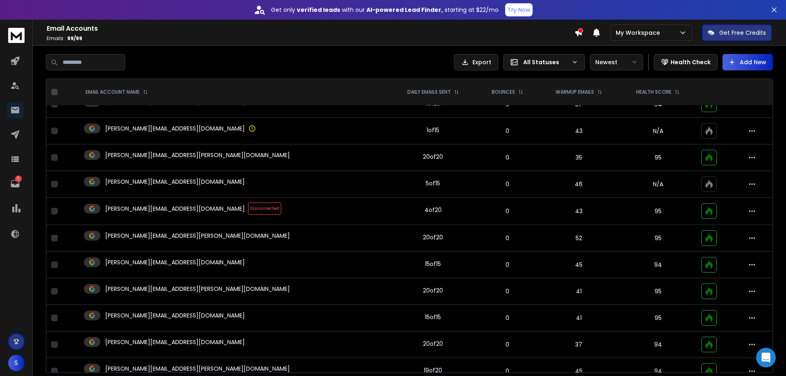
scroll to position [37, 0]
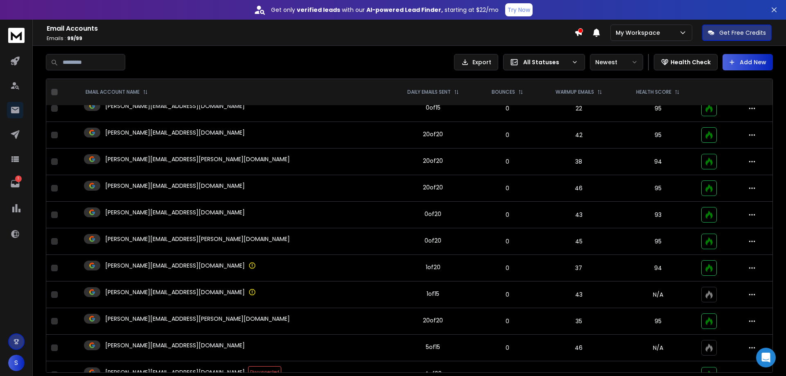
click at [248, 366] on span "Disconnected" at bounding box center [264, 372] width 33 height 12
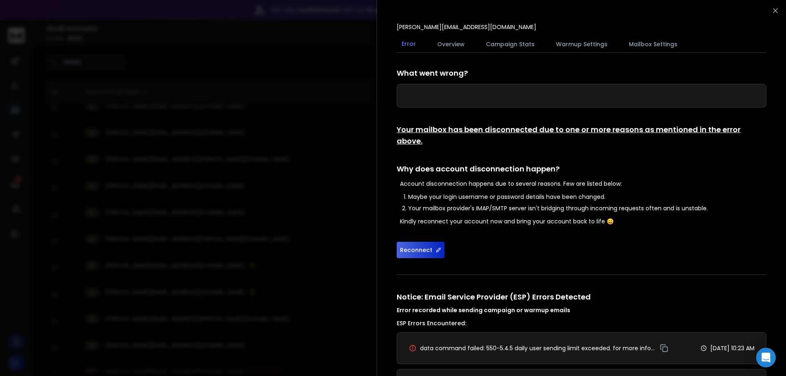
click at [409, 242] on button "Reconnect" at bounding box center [421, 250] width 48 height 16
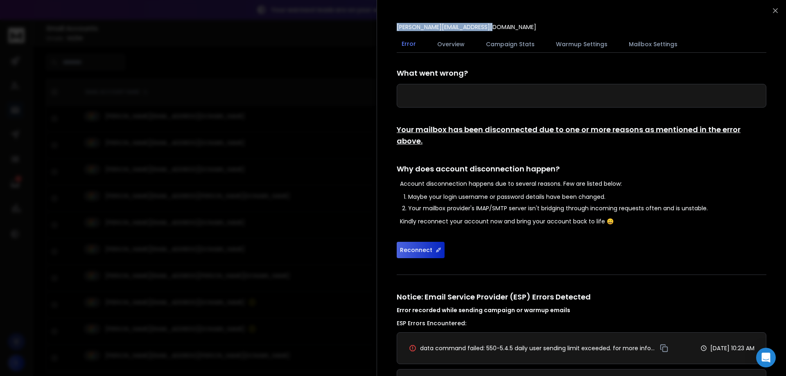
drag, startPoint x: 389, startPoint y: 20, endPoint x: 472, endPoint y: 18, distance: 82.7
click at [472, 18] on div "[PERSON_NAME][EMAIL_ADDRESS][DOMAIN_NAME] Error Overview Campaign Stats Warmup …" at bounding box center [581, 262] width 389 height 504
copy p "[PERSON_NAME][EMAIL_ADDRESS][DOMAIN_NAME]"
click at [412, 242] on button "Reconnect" at bounding box center [421, 250] width 48 height 16
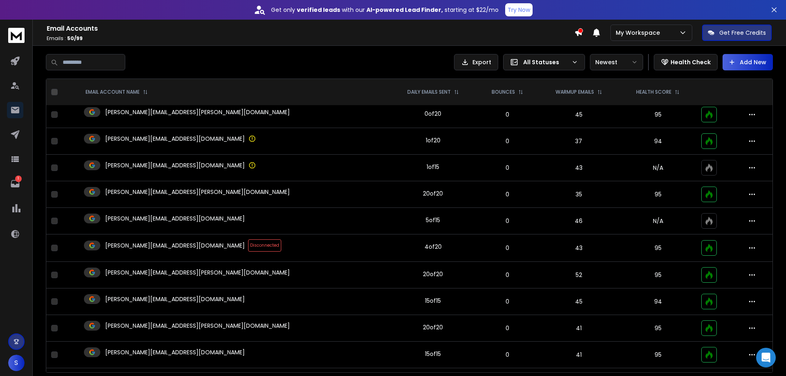
scroll to position [82, 0]
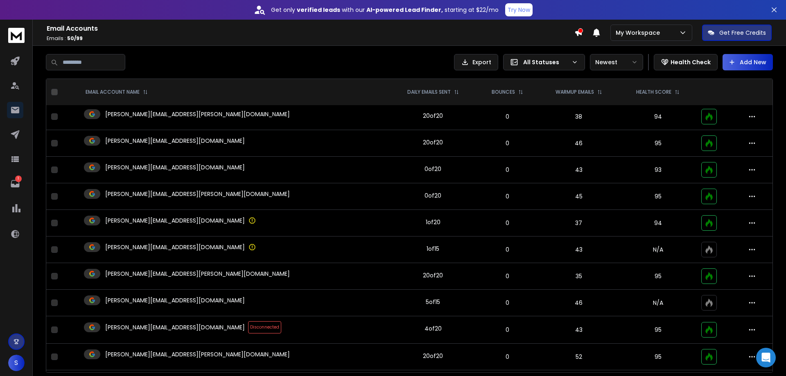
click at [248, 321] on span "Disconnected" at bounding box center [264, 327] width 33 height 12
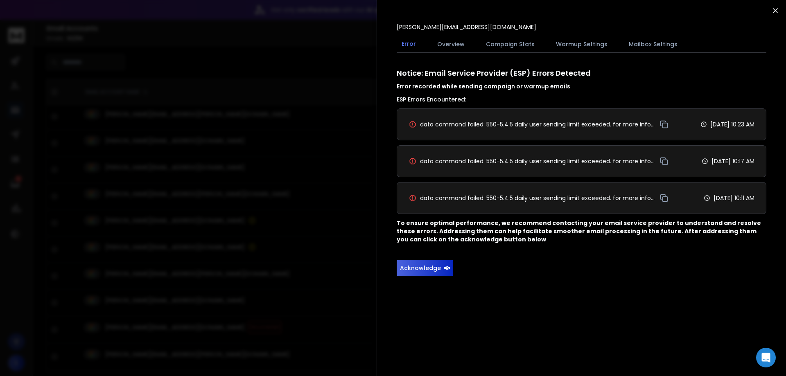
click at [777, 7] on icon "button" at bounding box center [775, 11] width 8 height 8
